Goal: Task Accomplishment & Management: Use online tool/utility

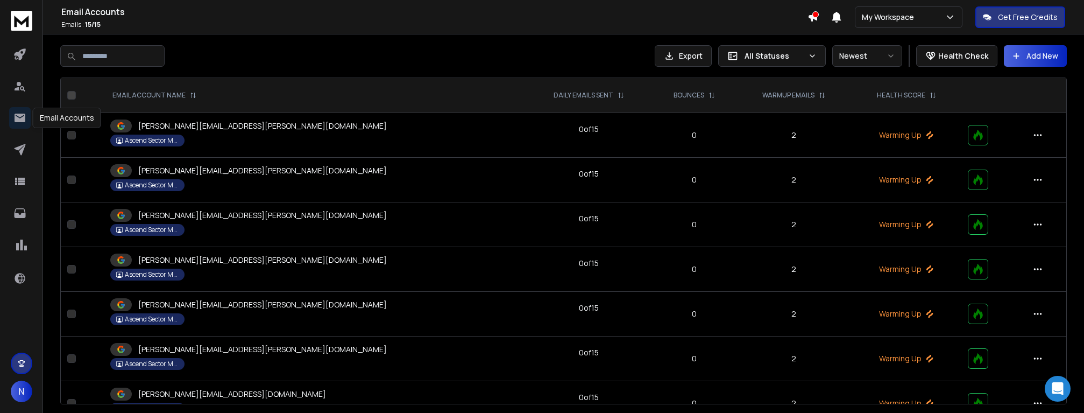
click at [1034, 57] on button "Add New" at bounding box center [1035, 56] width 63 height 22
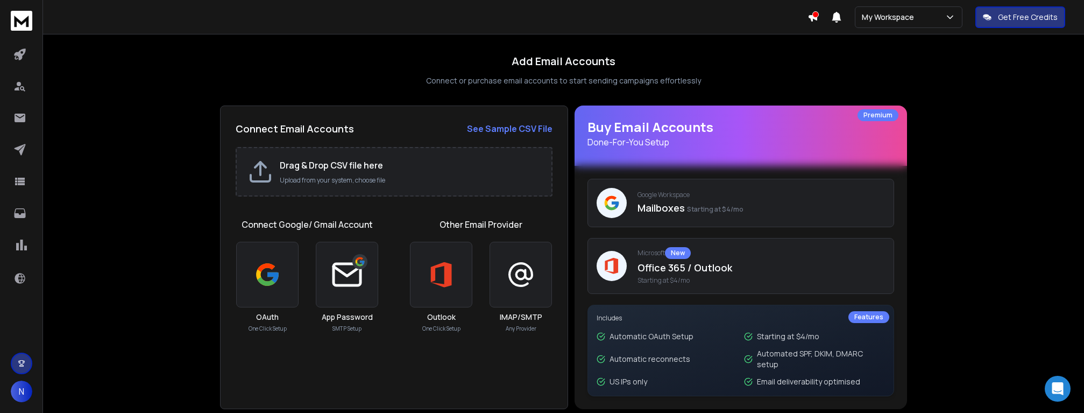
click at [270, 282] on icon at bounding box center [267, 281] width 18 height 9
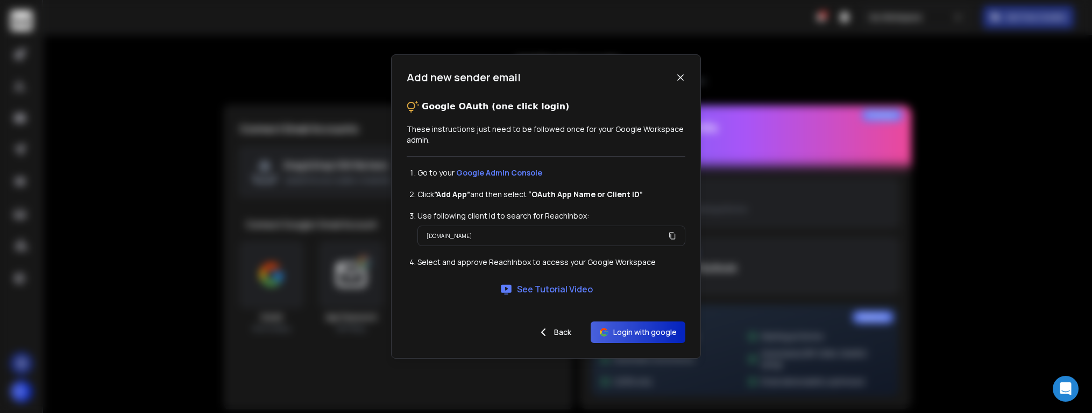
click at [503, 175] on link "Google Admin Console" at bounding box center [499, 172] width 86 height 10
click at [516, 178] on ul "Go to your Google Admin Console Click ”Add App” and then select “OAuth App Name…" at bounding box center [552, 217] width 268 height 100
click at [517, 173] on link "Google Admin Console" at bounding box center [499, 172] width 86 height 10
click at [683, 76] on icon at bounding box center [681, 78] width 10 height 10
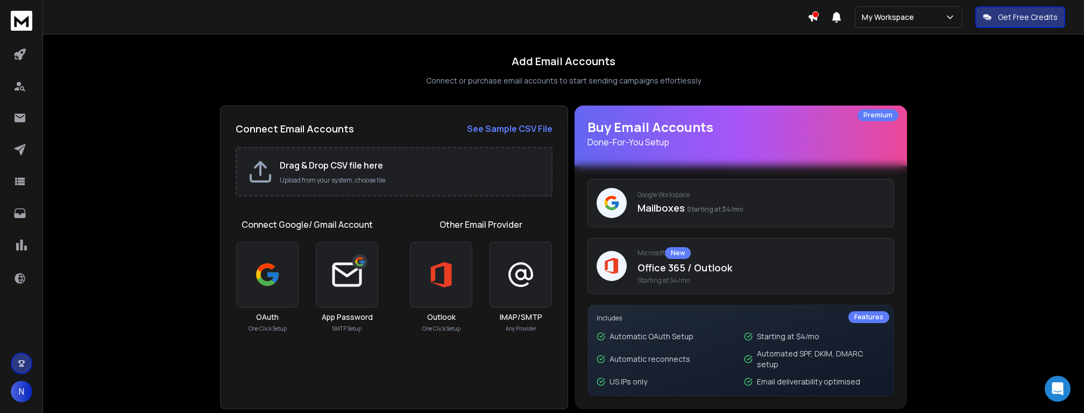
click at [960, 99] on div "Add Email Accounts Connect or purchase email accounts to start sending campaign…" at bounding box center [563, 242] width 1041 height 377
drag, startPoint x: 106, startPoint y: 122, endPoint x: 103, endPoint y: 115, distance: 7.7
click at [106, 122] on div "Add Email Accounts Connect or purchase email accounts to start sending campaign…" at bounding box center [563, 242] width 1041 height 377
click at [24, 21] on img at bounding box center [22, 21] width 22 height 20
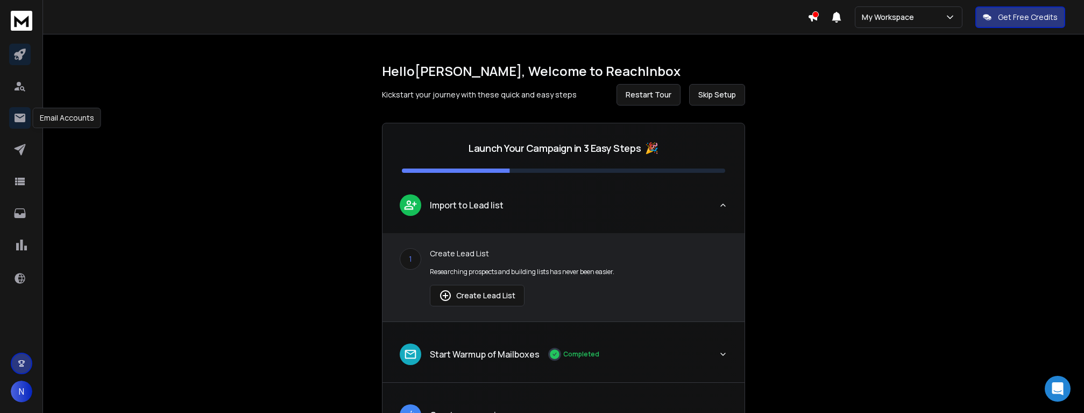
click at [23, 117] on icon at bounding box center [20, 118] width 11 height 9
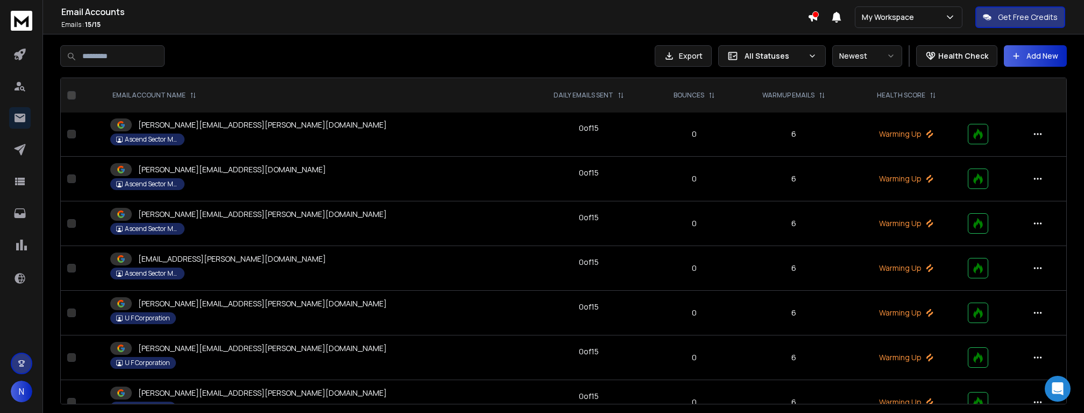
scroll to position [387, 0]
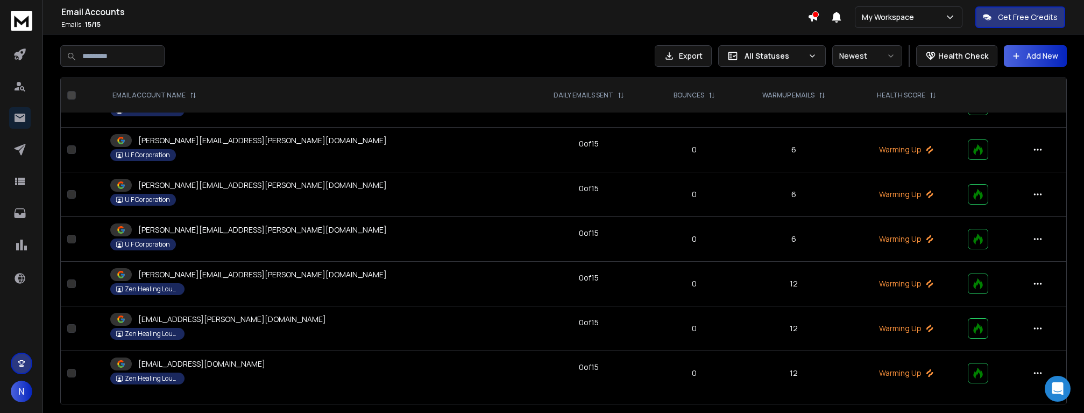
click at [271, 73] on div "Export All Statuses Newest Health Check Add New EMAIL ACCOUNT NAME DAILY EMAILS…" at bounding box center [563, 224] width 1007 height 359
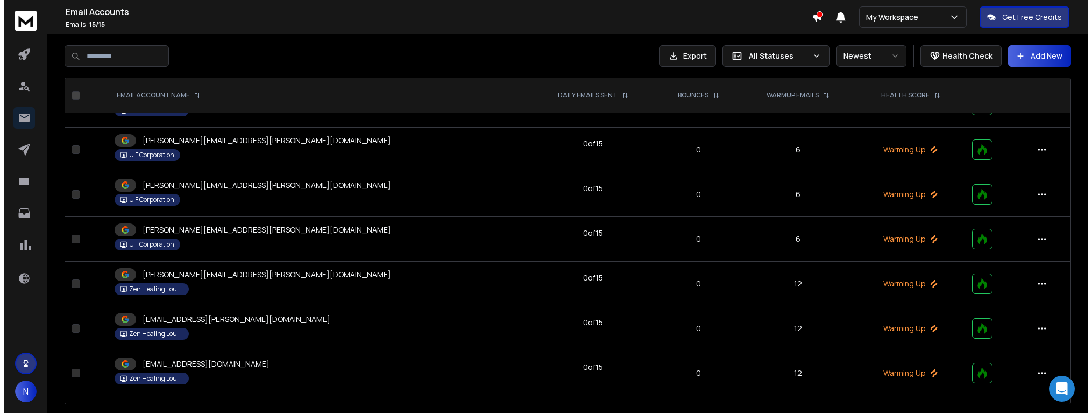
scroll to position [367, 0]
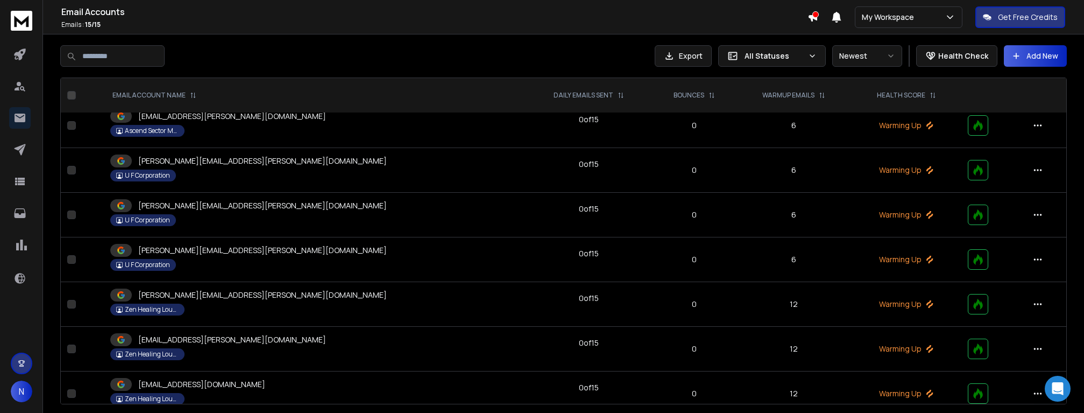
click at [1039, 62] on button "Add New" at bounding box center [1035, 56] width 63 height 22
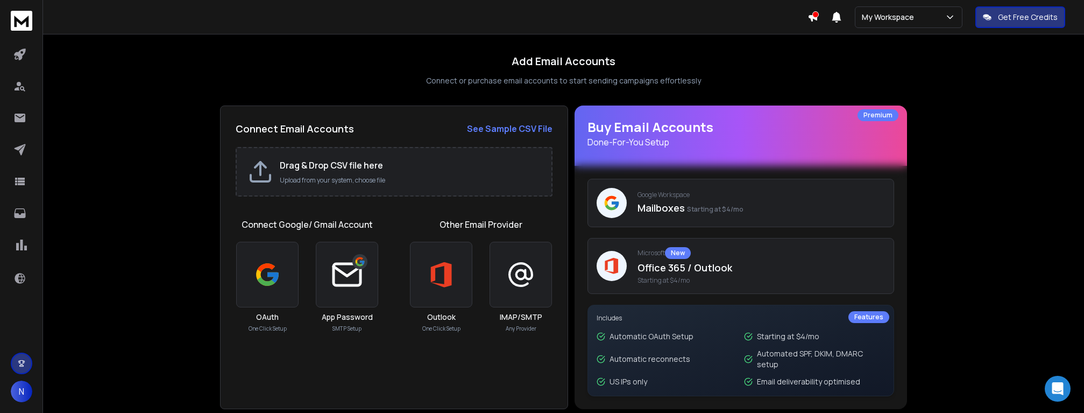
click at [279, 274] on icon at bounding box center [272, 277] width 11 height 11
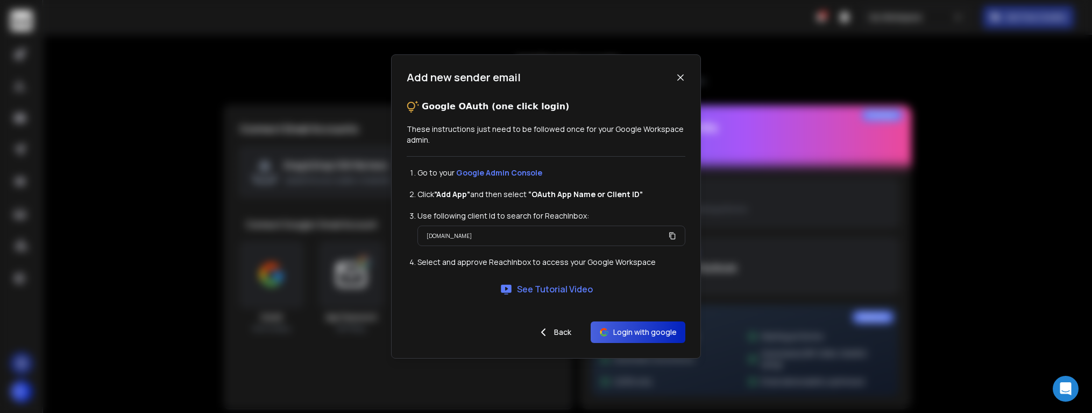
click at [516, 174] on link "Google Admin Console" at bounding box center [499, 172] width 86 height 10
